Goal: Communication & Community: Answer question/provide support

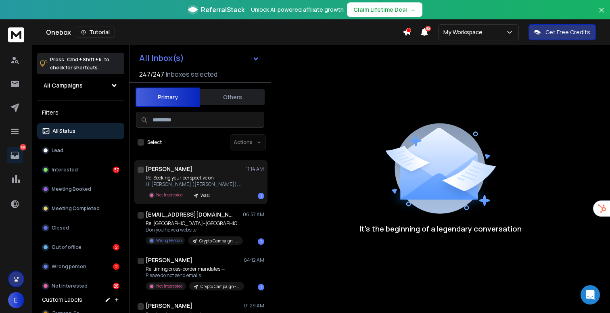
click at [226, 176] on div "Re: Seeking your perspective on Hi Alan (Tash fyi), Playing Not Interested Wasl…" at bounding box center [205, 187] width 119 height 25
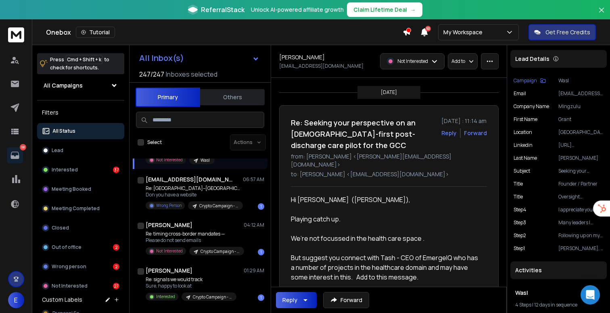
scroll to position [38, 0]
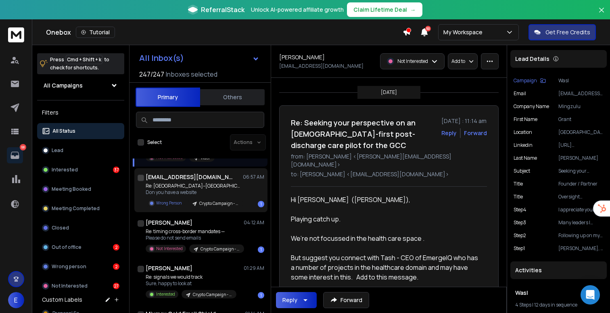
click at [226, 177] on div "ranjit@atwalfinancial.com 06:57 AM" at bounding box center [205, 177] width 119 height 8
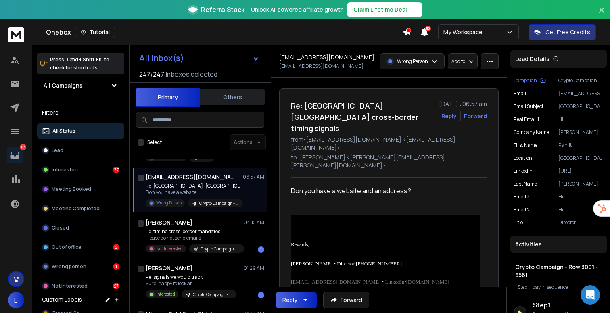
scroll to position [0, 0]
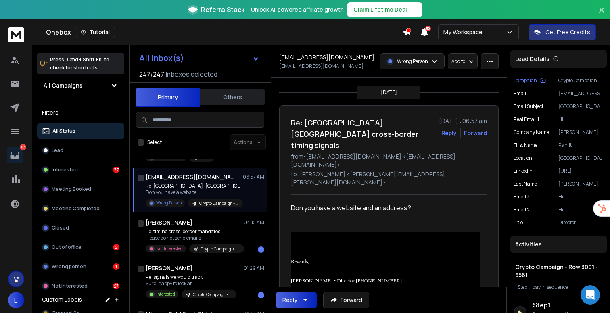
click at [403, 170] on p "to: Ashley Brown <ashley.brown@algomindspulse.com>" at bounding box center [389, 178] width 196 height 16
drag, startPoint x: 403, startPoint y: 157, endPoint x: 424, endPoint y: 156, distance: 21.0
click at [424, 170] on p "to: Ashley Brown <ashley.brown@algomindspulse.com>" at bounding box center [389, 178] width 196 height 16
copy p "algomindspulse.com"
click at [294, 297] on div "Reply" at bounding box center [289, 300] width 15 height 8
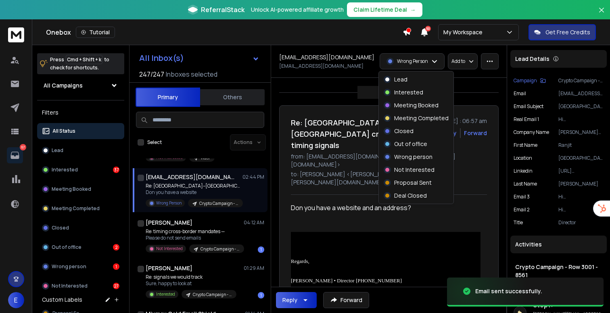
click at [418, 65] on div "Wrong Person" at bounding box center [412, 61] width 64 height 15
click at [402, 91] on p "Interested" at bounding box center [408, 92] width 29 height 8
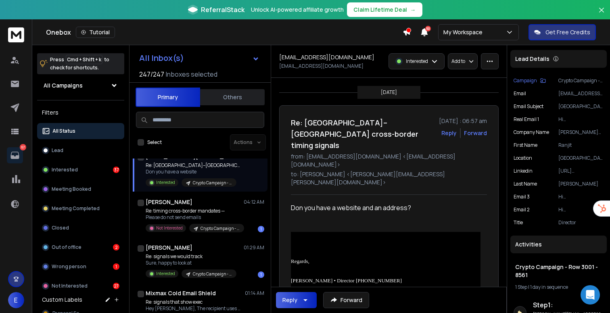
scroll to position [59, 0]
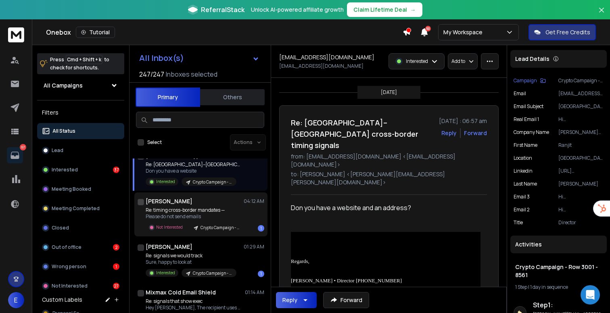
click at [213, 208] on p "Re: timing cross-border mandates —" at bounding box center [194, 210] width 97 height 6
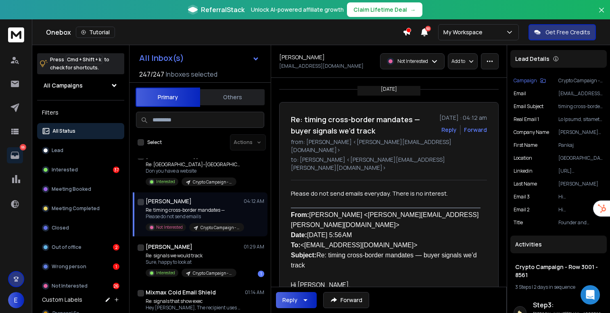
scroll to position [1, 0]
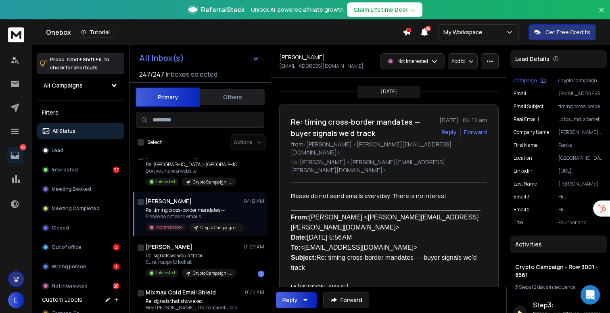
click at [393, 144] on p "from: Pankaj Rungta <pankaj@rungtaadvisors.com>" at bounding box center [389, 148] width 196 height 16
drag, startPoint x: 393, startPoint y: 144, endPoint x: 401, endPoint y: 144, distance: 8.1
click at [398, 144] on p "from: Pankaj Rungta <pankaj@rungtaadvisors.com>" at bounding box center [389, 148] width 196 height 16
click at [393, 147] on p "from: Pankaj Rungta <pankaj@rungtaadvisors.com>" at bounding box center [389, 148] width 196 height 16
drag, startPoint x: 393, startPoint y: 147, endPoint x: 413, endPoint y: 143, distance: 21.0
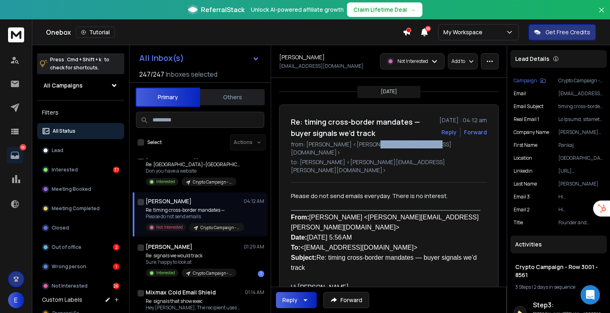
click at [413, 143] on p "from: Pankaj Rungta <pankaj@rungtaadvisors.com>" at bounding box center [389, 148] width 196 height 16
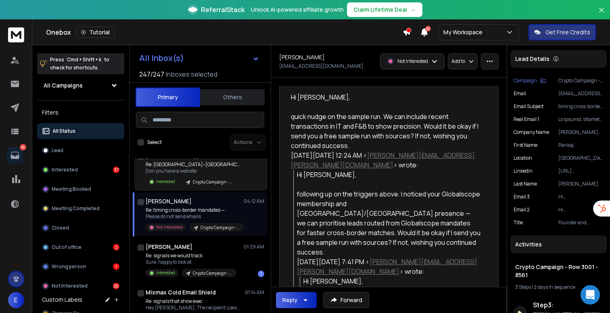
scroll to position [0, 0]
